Goal: Task Accomplishment & Management: Manage account settings

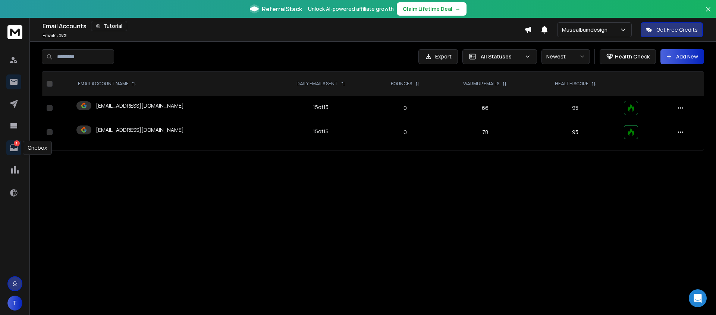
click at [13, 145] on icon at bounding box center [13, 148] width 9 height 9
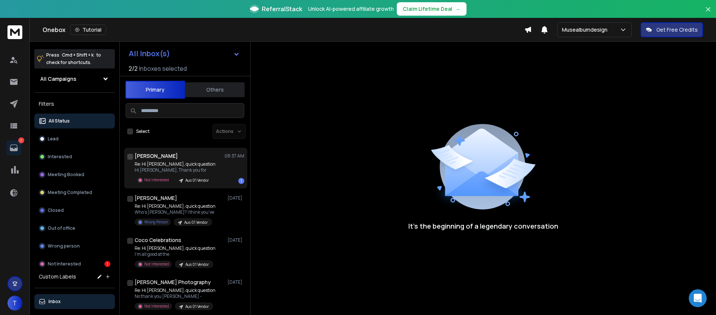
click at [180, 163] on p "Re: Hi [PERSON_NAME], quick question" at bounding box center [175, 164] width 81 height 6
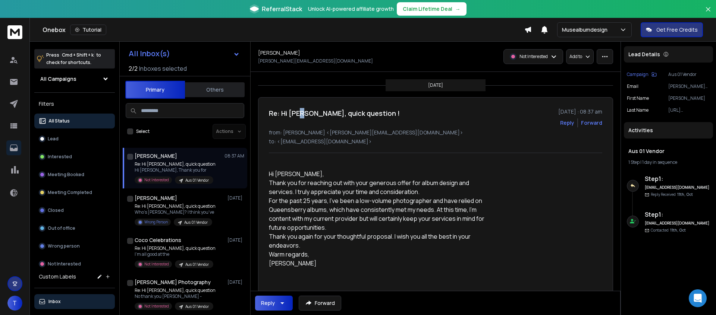
drag, startPoint x: 304, startPoint y: 114, endPoint x: 299, endPoint y: 116, distance: 5.0
click at [299, 116] on h1 "Re: Hi [PERSON_NAME], quick question !" at bounding box center [334, 113] width 131 height 10
click at [313, 122] on div "Re: Hi [PERSON_NAME], quick question ! [DATE] : 08:37 am Reply Forward" at bounding box center [435, 117] width 333 height 19
drag, startPoint x: 311, startPoint y: 132, endPoint x: 284, endPoint y: 133, distance: 27.6
click at [284, 133] on p "from: [PERSON_NAME] <[PERSON_NAME][EMAIL_ADDRESS][DOMAIN_NAME]>" at bounding box center [435, 132] width 333 height 7
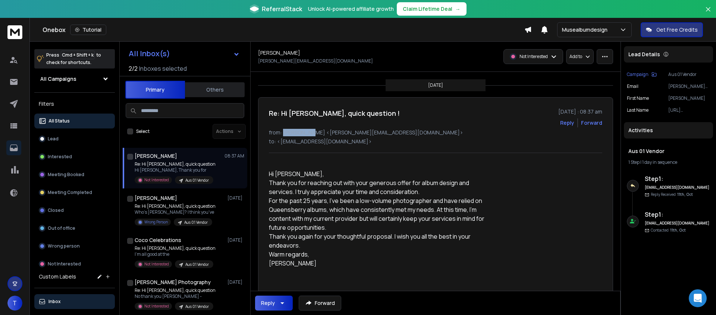
copy p "[PERSON_NAME]"
drag, startPoint x: 368, startPoint y: 133, endPoint x: 316, endPoint y: 135, distance: 52.2
click at [316, 135] on p "from: [PERSON_NAME] <[PERSON_NAME][EMAIL_ADDRESS][DOMAIN_NAME]>" at bounding box center [435, 132] width 333 height 7
copy p "[PERSON_NAME][EMAIL_ADDRESS][DOMAIN_NAME]"
drag, startPoint x: 362, startPoint y: 142, endPoint x: 280, endPoint y: 143, distance: 82.4
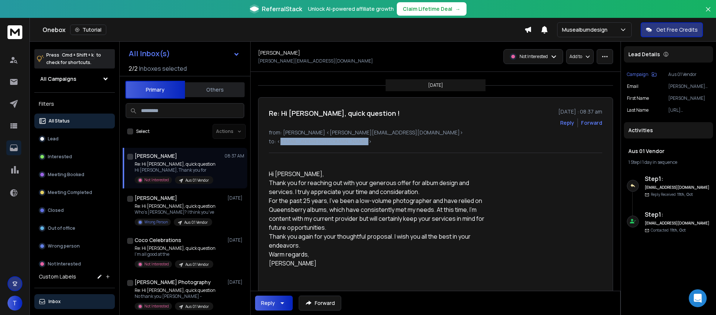
click at [280, 143] on p "to: <[EMAIL_ADDRESS][DOMAIN_NAME]>" at bounding box center [435, 141] width 333 height 7
copy p "[EMAIL_ADDRESS][DOMAIN_NAME]"
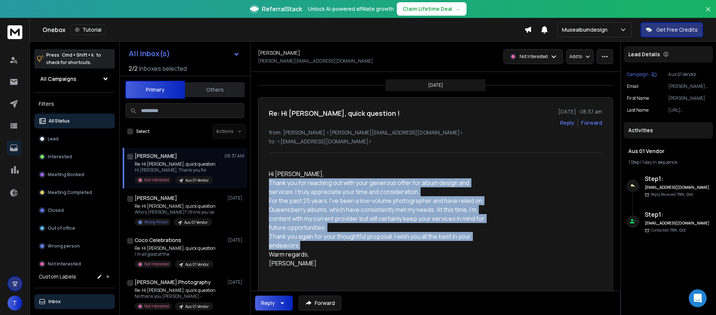
drag, startPoint x: 304, startPoint y: 246, endPoint x: 267, endPoint y: 183, distance: 72.9
copy div "Thank you for reaching out with your generous offer for album design and servic…"
click at [13, 144] on icon at bounding box center [13, 148] width 9 height 9
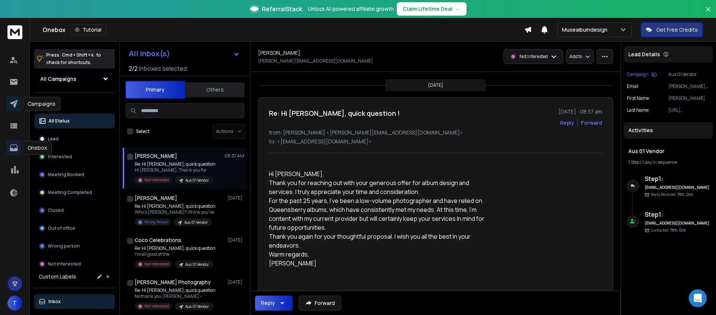
click at [13, 106] on icon at bounding box center [13, 104] width 9 height 9
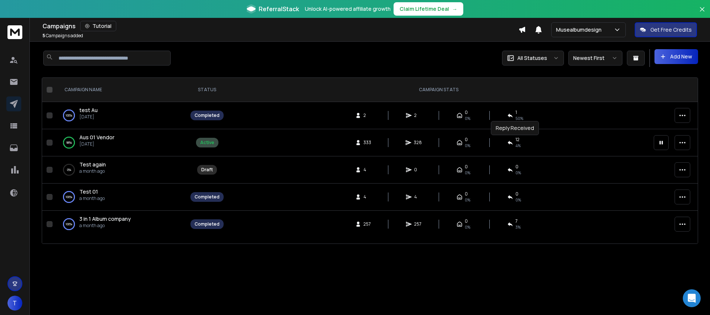
click at [518, 144] on span "4 %" at bounding box center [518, 146] width 5 height 6
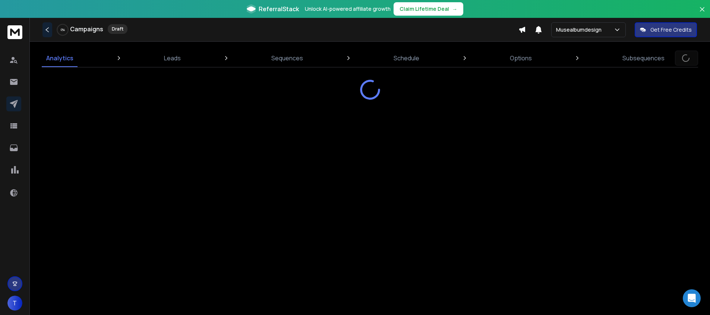
click at [47, 30] on icon at bounding box center [47, 29] width 7 height 7
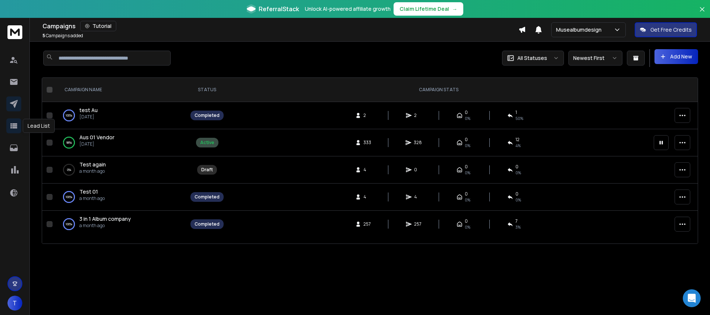
click at [12, 124] on icon at bounding box center [13, 125] width 7 height 5
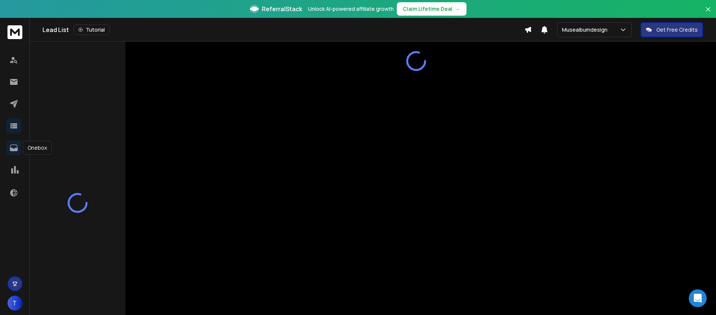
click at [17, 145] on icon at bounding box center [13, 148] width 9 height 9
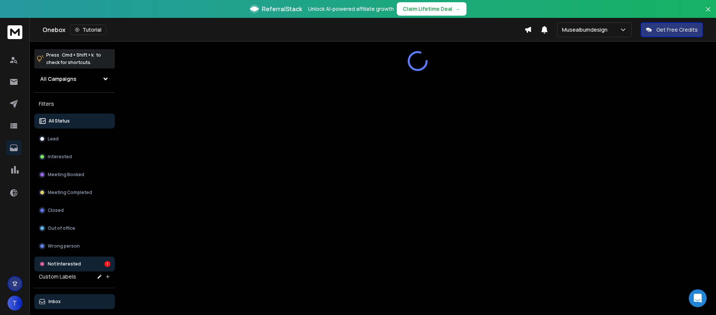
click at [75, 263] on p "Not Interested" at bounding box center [64, 264] width 33 height 6
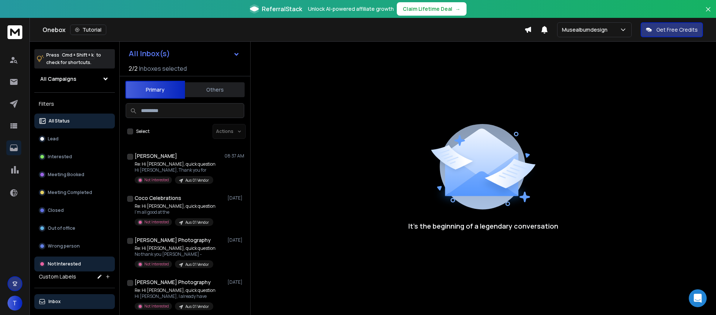
click at [69, 123] on p "All Status" at bounding box center [58, 121] width 21 height 6
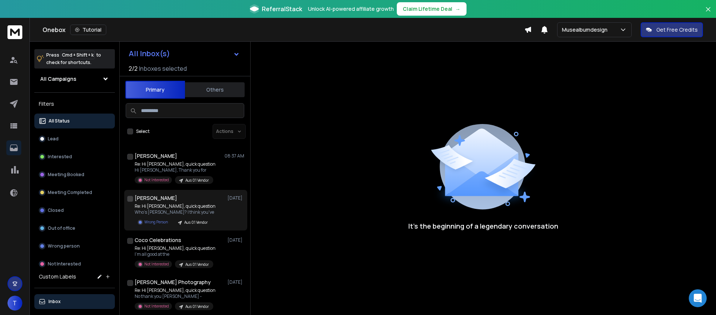
click at [153, 205] on p "Re: Hi [PERSON_NAME], quick question" at bounding box center [175, 207] width 81 height 6
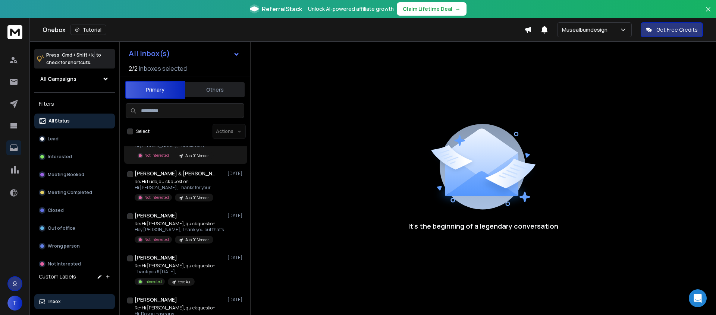
scroll to position [325, 0]
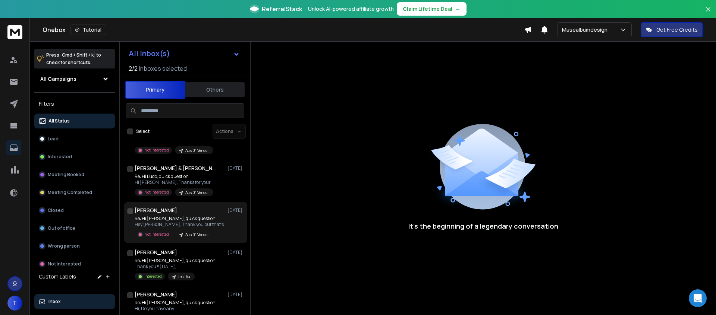
click at [169, 221] on p "Re: Hi [PERSON_NAME], quick question" at bounding box center [179, 219] width 89 height 6
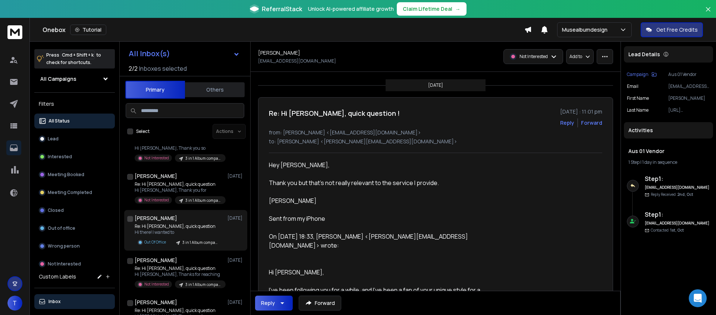
scroll to position [343, 0]
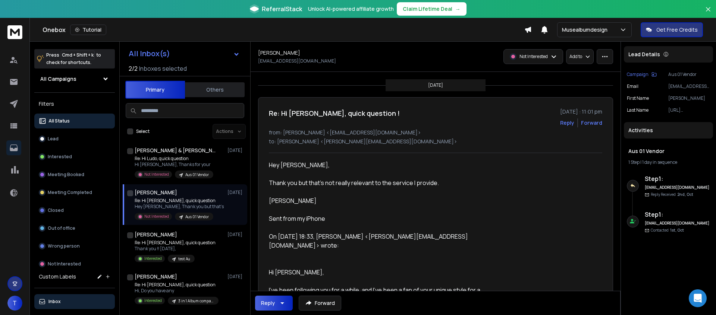
click at [167, 198] on p "Re: Hi [PERSON_NAME], quick question" at bounding box center [179, 201] width 89 height 6
drag, startPoint x: 314, startPoint y: 133, endPoint x: 282, endPoint y: 135, distance: 31.7
click at [282, 135] on p "from: [PERSON_NAME] <[EMAIL_ADDRESS][DOMAIN_NAME]>" at bounding box center [435, 132] width 333 height 7
copy p "[PERSON_NAME]"
drag, startPoint x: 388, startPoint y: 133, endPoint x: 318, endPoint y: 136, distance: 69.8
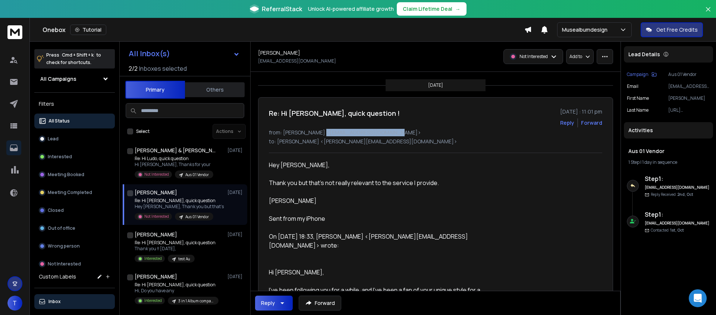
click at [318, 136] on p "from: [PERSON_NAME] <[EMAIL_ADDRESS][DOMAIN_NAME]>" at bounding box center [435, 132] width 333 height 7
copy p "[EMAIL_ADDRESS][DOMAIN_NAME]"
drag, startPoint x: 394, startPoint y: 144, endPoint x: 308, endPoint y: 144, distance: 86.1
click at [308, 144] on p "to: [PERSON_NAME] <[PERSON_NAME][EMAIL_ADDRESS][DOMAIN_NAME]>" at bounding box center [435, 141] width 333 height 7
copy p "[EMAIL_ADDRESS][DOMAIN_NAME]"
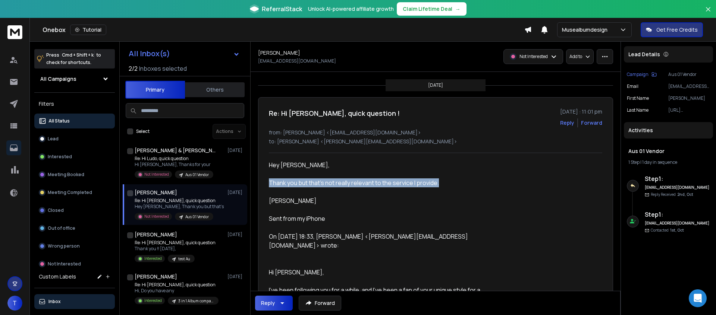
drag, startPoint x: 440, startPoint y: 183, endPoint x: 268, endPoint y: 184, distance: 171.9
click at [268, 184] on div "Re: Hi [PERSON_NAME], quick question ! [DATE] : 11:01 pm Reply Forward from: [P…" at bounding box center [435, 293] width 355 height 393
copy div "Thank you but that’s not really relevant to the service I provide."
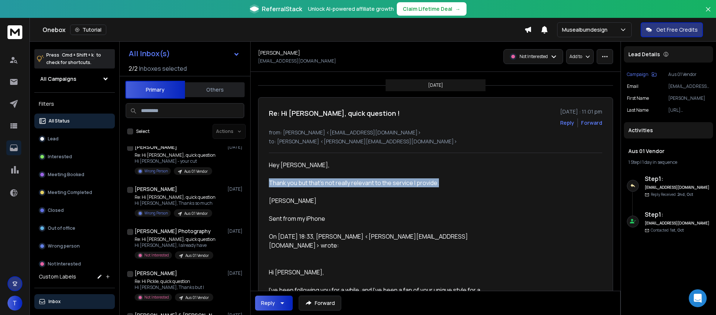
scroll to position [0, 0]
